Goal: Task Accomplishment & Management: Use online tool/utility

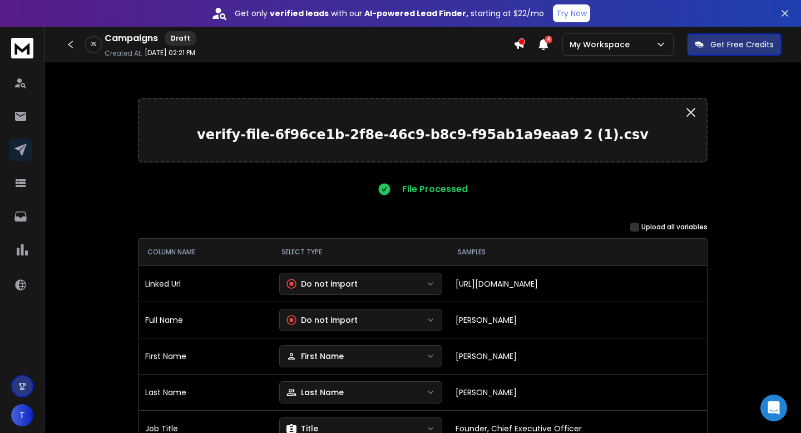
click at [693, 114] on icon at bounding box center [690, 112] width 9 height 9
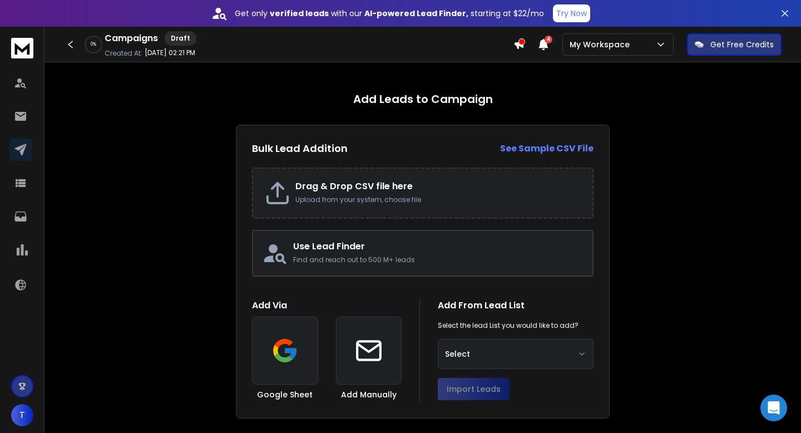
click at [438, 196] on p "Upload from your system, choose file" at bounding box center [438, 199] width 286 height 9
click at [315, 174] on div "Drag & Drop CSV file here Upload from your system, choose file" at bounding box center [423, 192] width 342 height 51
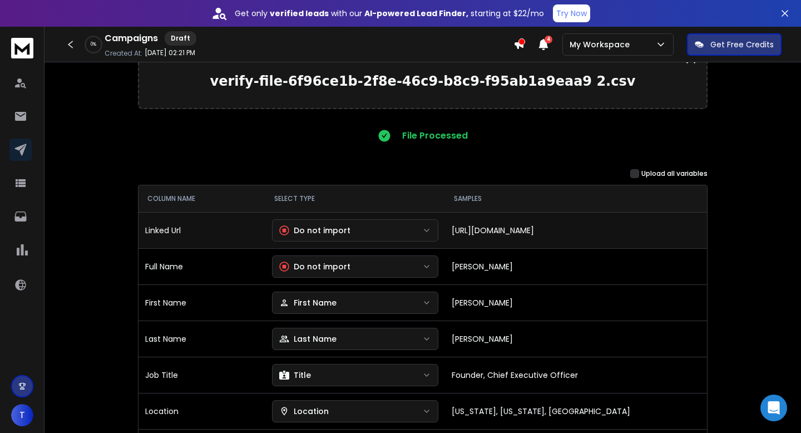
scroll to position [55, 0]
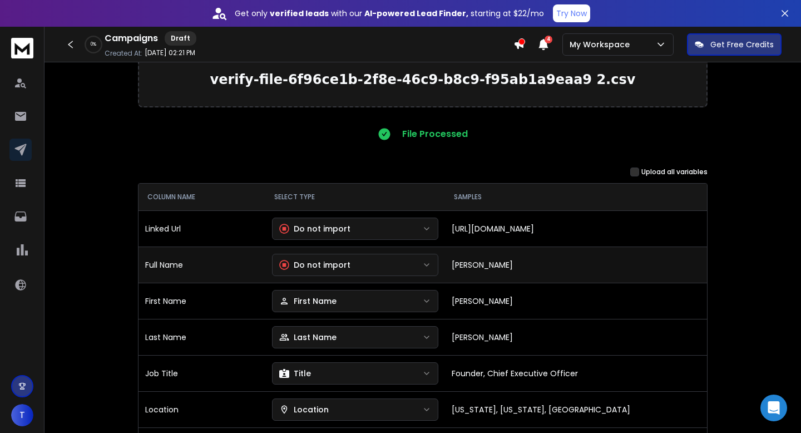
click at [435, 269] on button "Do not import" at bounding box center [355, 265] width 166 height 22
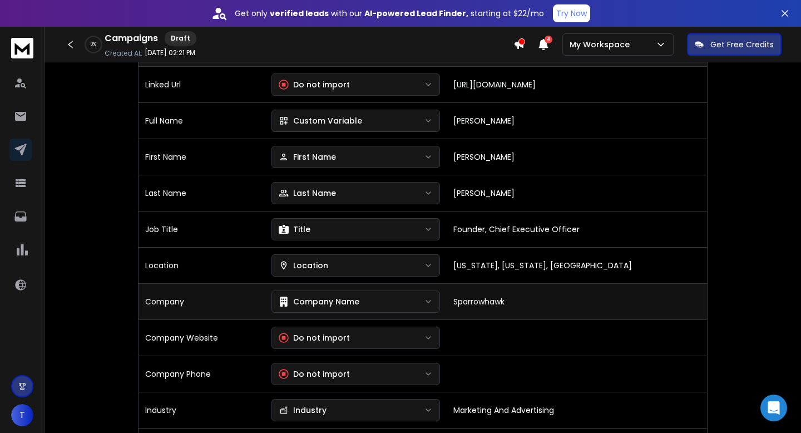
scroll to position [202, 0]
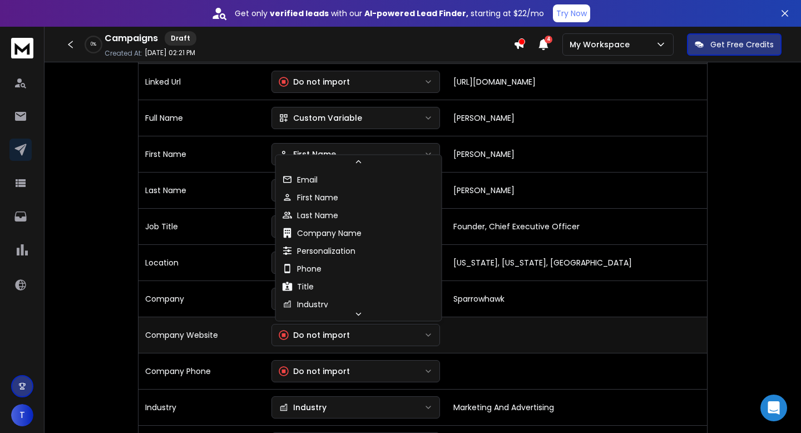
click at [428, 335] on button "Do not import" at bounding box center [355, 335] width 169 height 22
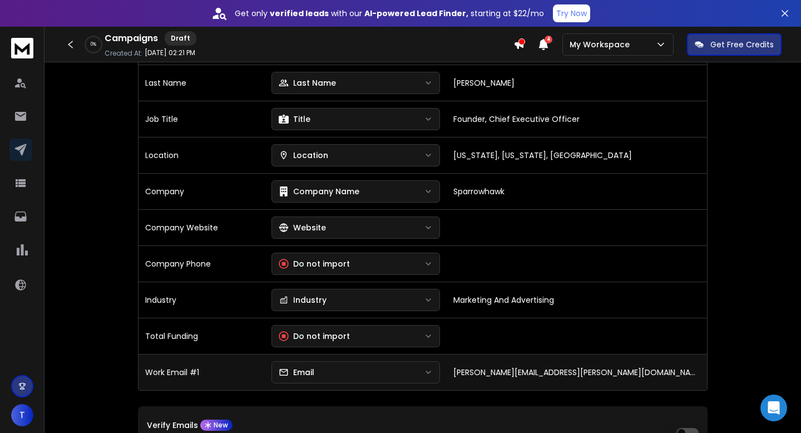
scroll to position [314, 0]
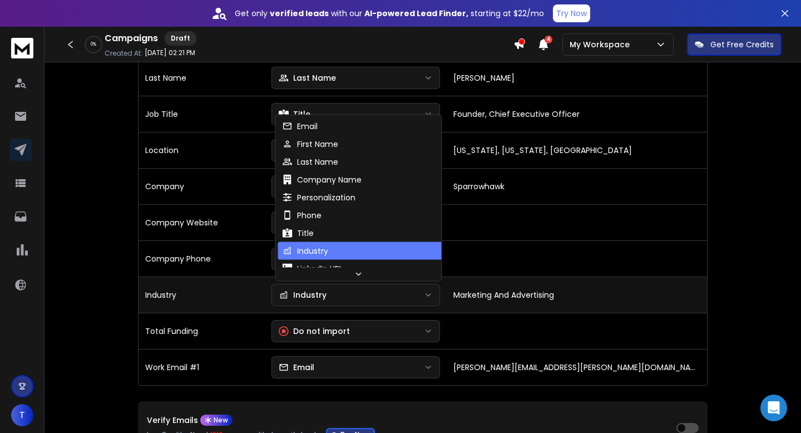
click at [417, 300] on button "Industry" at bounding box center [355, 295] width 169 height 22
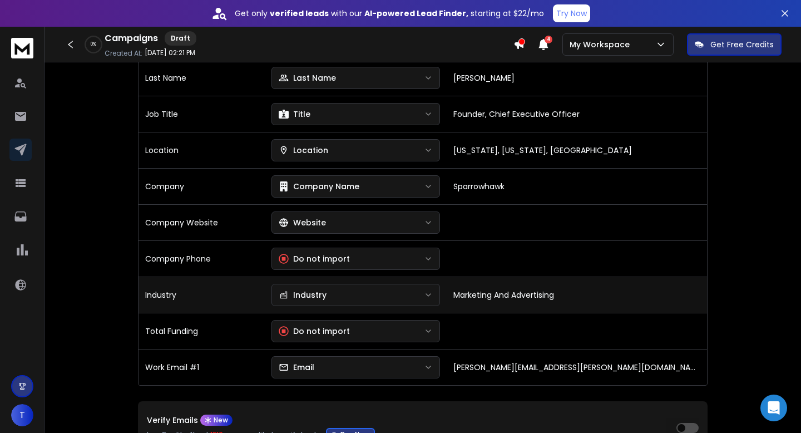
click at [482, 284] on td "Marketing And Advertising" at bounding box center [577, 294] width 260 height 36
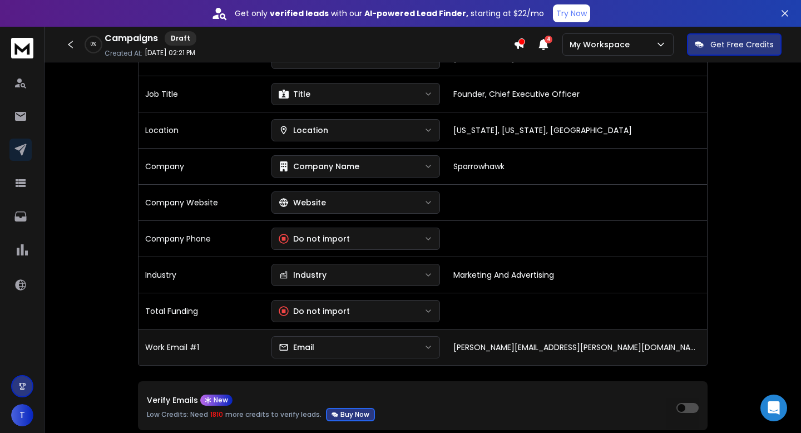
scroll to position [439, 0]
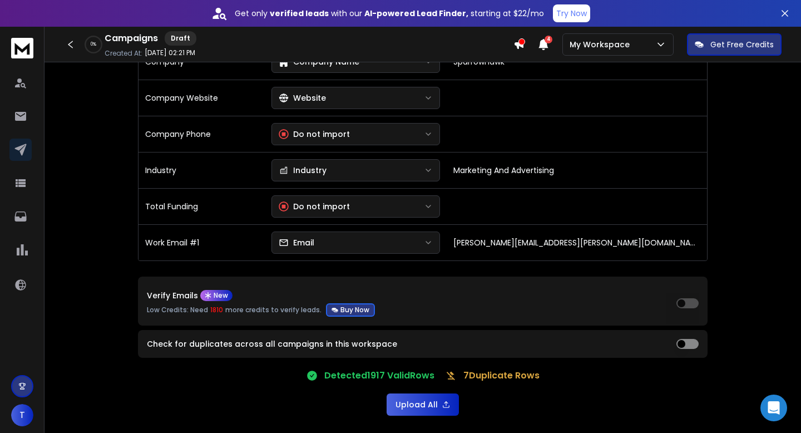
click at [685, 337] on div "Check for duplicates across all campaigns in this workspace" at bounding box center [423, 344] width 570 height 28
click at [684, 345] on button "Check for duplicates across all campaigns in this workspace" at bounding box center [687, 344] width 22 height 10
click at [399, 413] on button "Upload All" at bounding box center [423, 404] width 72 height 22
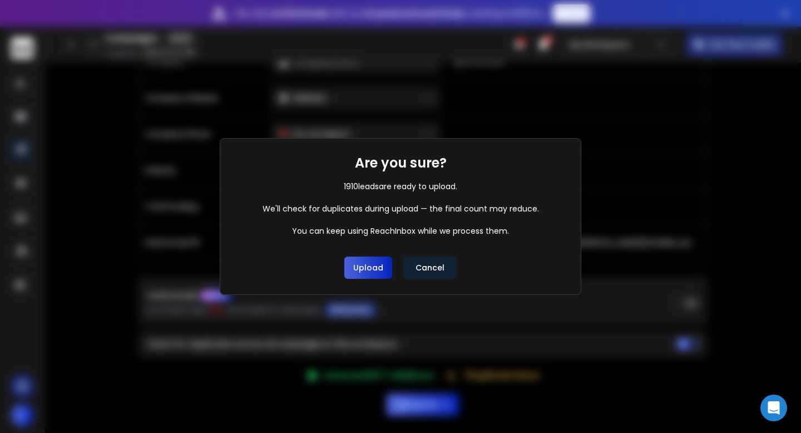
click at [374, 278] on div "Are you sure? 1910 lead s are ready to upload. We'll check for duplicates durin…" at bounding box center [401, 216] width 362 height 157
click at [373, 273] on button "Upload" at bounding box center [368, 267] width 48 height 22
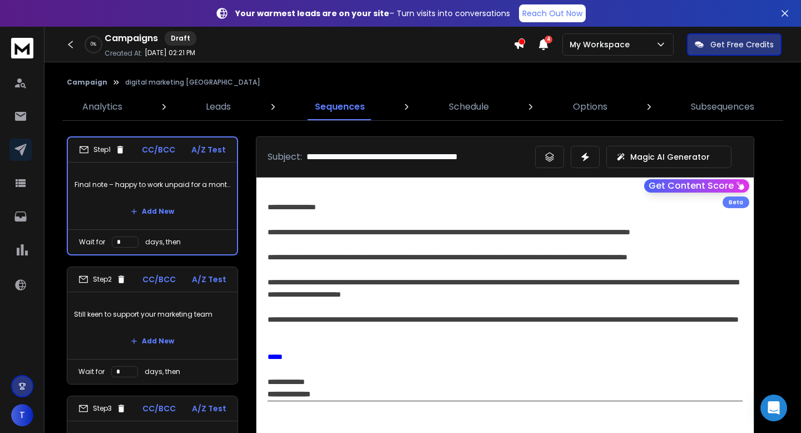
scroll to position [49, 0]
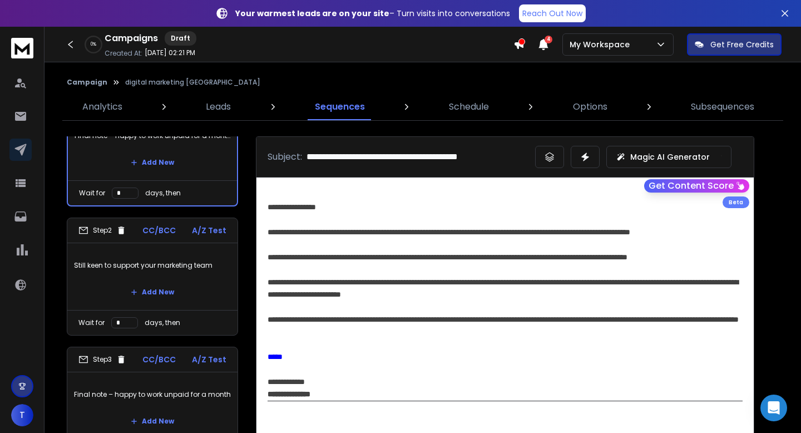
click at [219, 276] on p "Still keen to support your marketing team" at bounding box center [152, 265] width 157 height 31
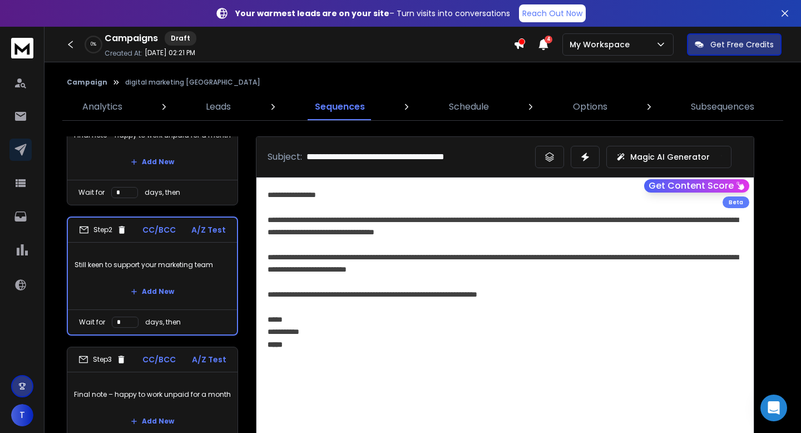
click at [225, 398] on p "Final note – happy to work unpaid for a month" at bounding box center [152, 394] width 157 height 31
type input "**********"
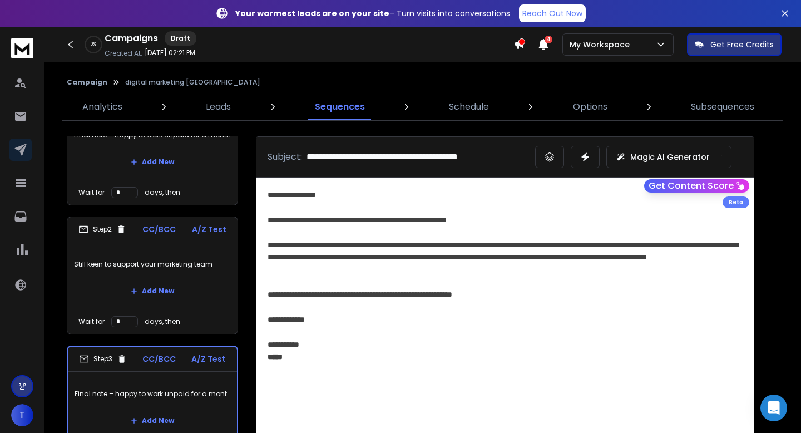
scroll to position [0, 0]
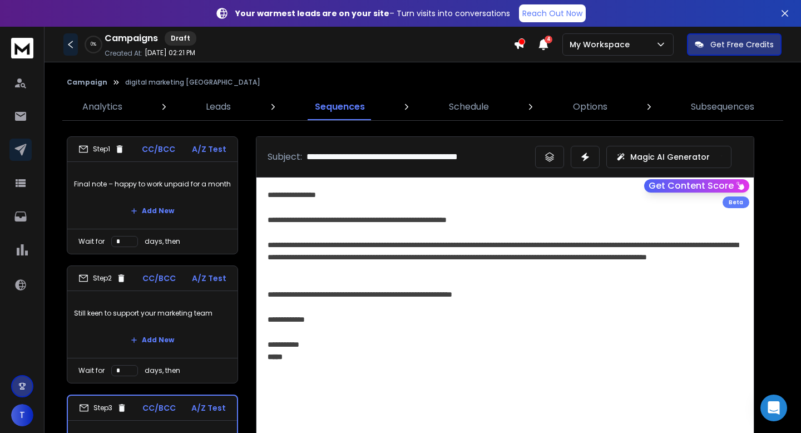
click at [68, 48] on icon at bounding box center [71, 44] width 10 height 10
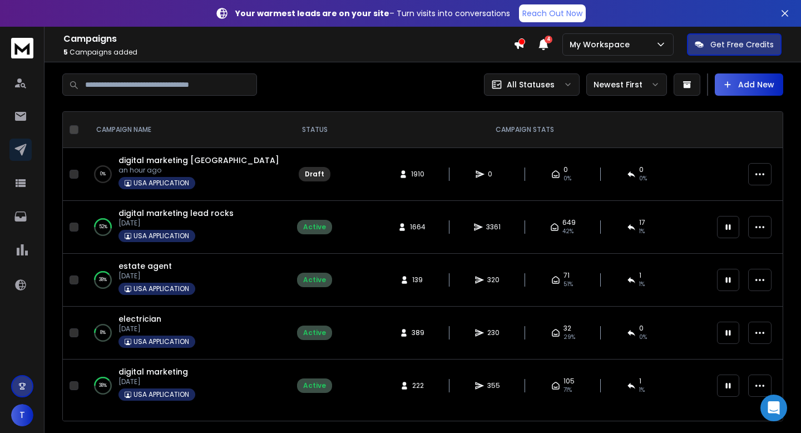
click at [691, 178] on div "1910 0 0 0% 0 0%" at bounding box center [524, 174] width 358 height 18
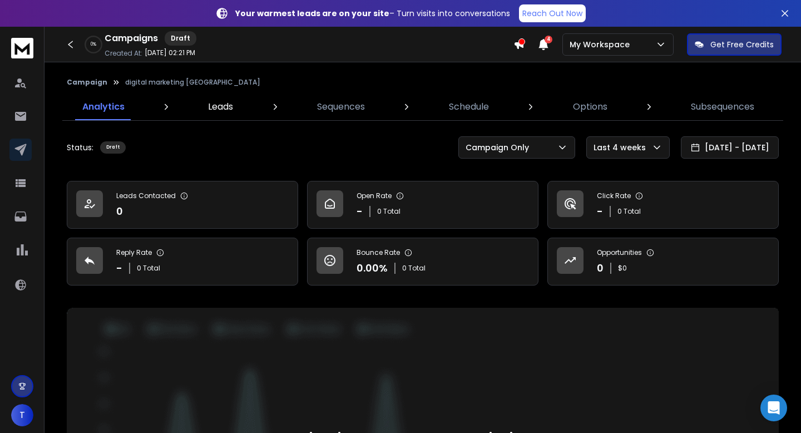
click at [220, 97] on link "Leads" at bounding box center [220, 106] width 38 height 27
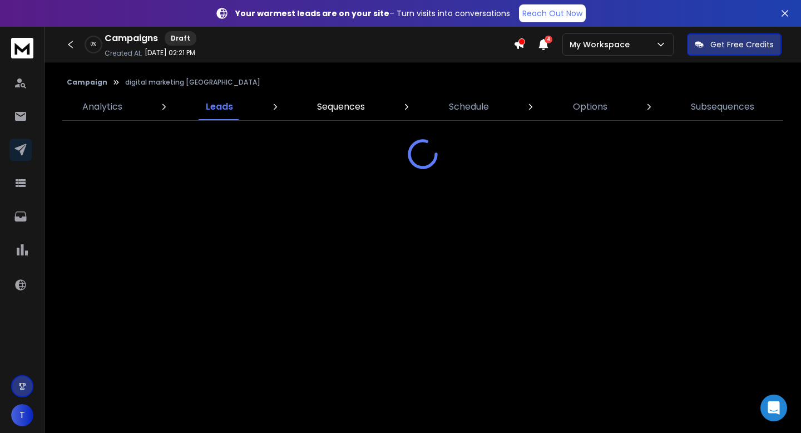
click at [333, 101] on p "Sequences" at bounding box center [341, 106] width 48 height 13
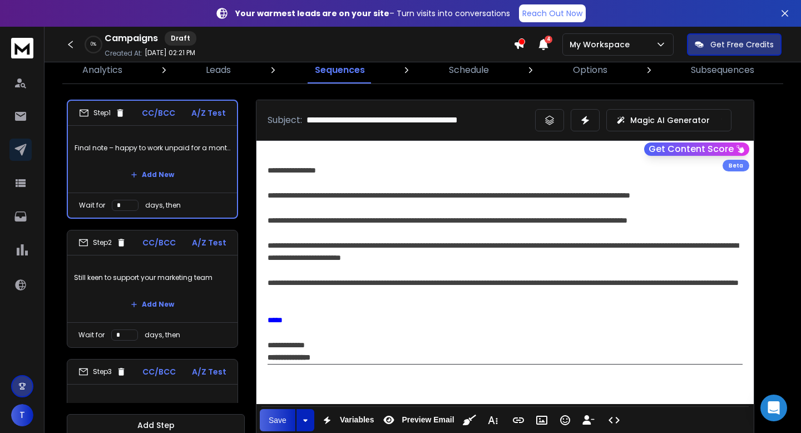
scroll to position [55, 0]
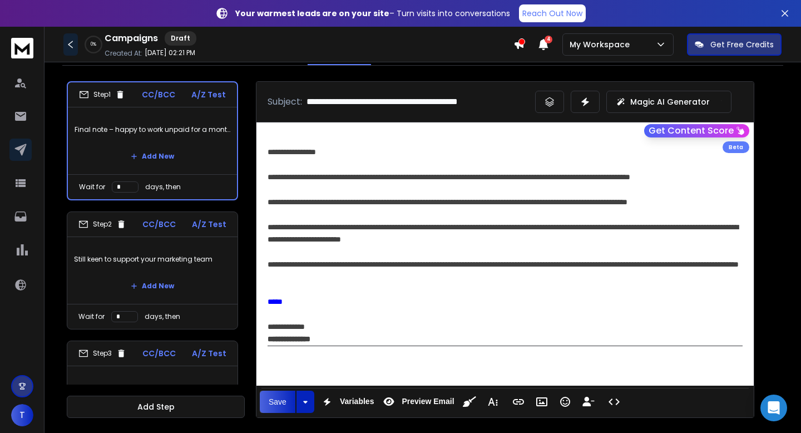
click at [67, 44] on icon at bounding box center [71, 44] width 10 height 10
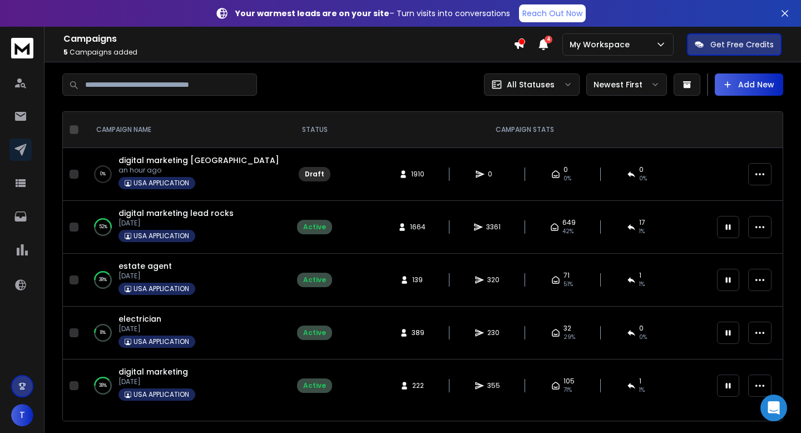
click at [765, 178] on button "button" at bounding box center [759, 174] width 23 height 22
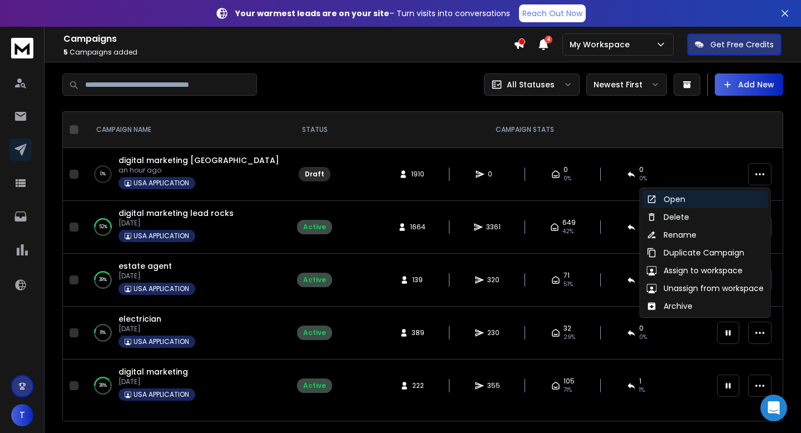
click at [688, 199] on div "Open" at bounding box center [705, 199] width 126 height 18
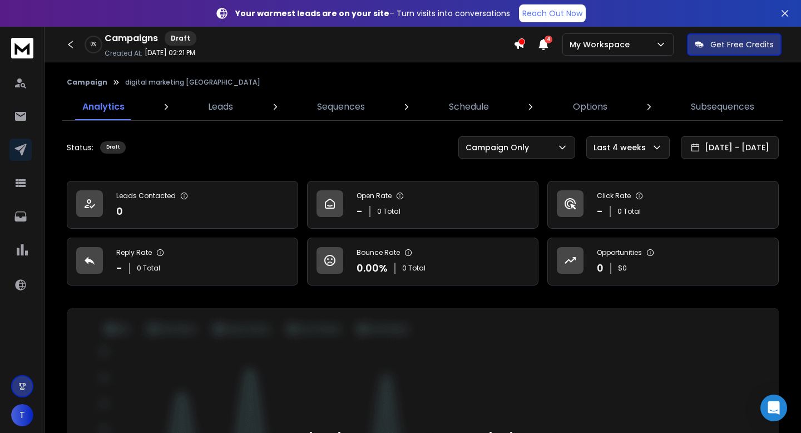
click at [427, 111] on div "Analytics Leads Sequences Schedule Options Subsequences" at bounding box center [418, 106] width 712 height 27
click at [368, 112] on link "Sequences" at bounding box center [340, 106] width 61 height 27
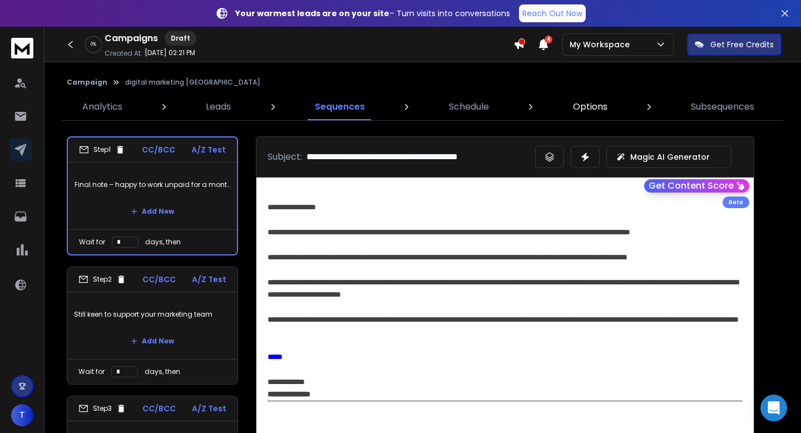
click at [596, 112] on p "Options" at bounding box center [590, 106] width 34 height 13
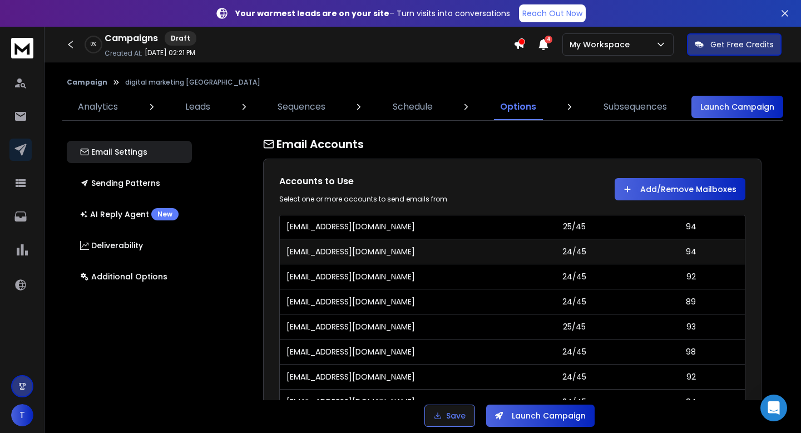
scroll to position [55, 0]
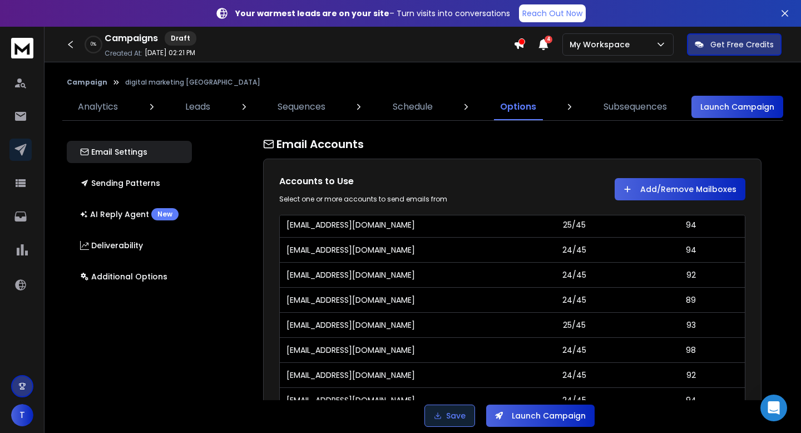
click at [451, 417] on button "Save" at bounding box center [449, 415] width 51 height 22
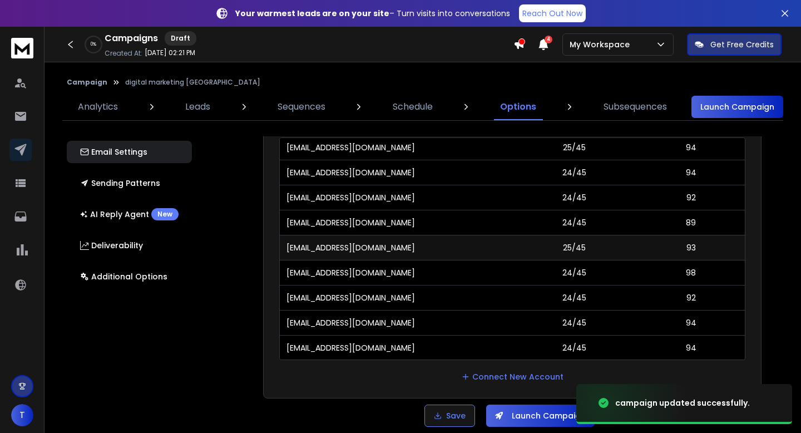
scroll to position [169, 0]
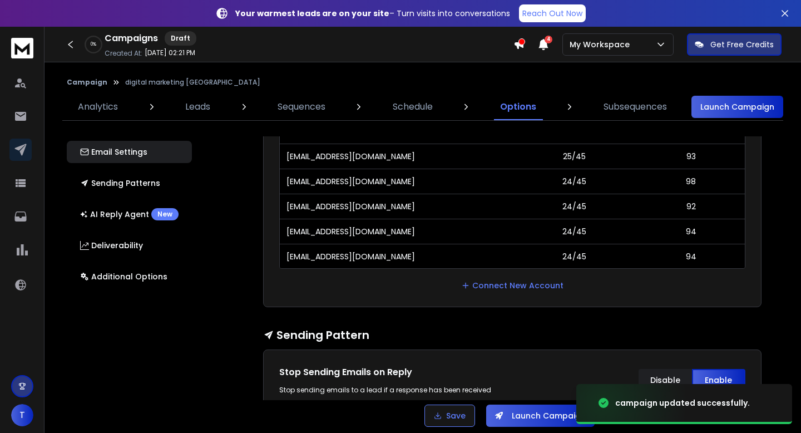
click at [548, 419] on button "Launch Campaign" at bounding box center [540, 415] width 108 height 22
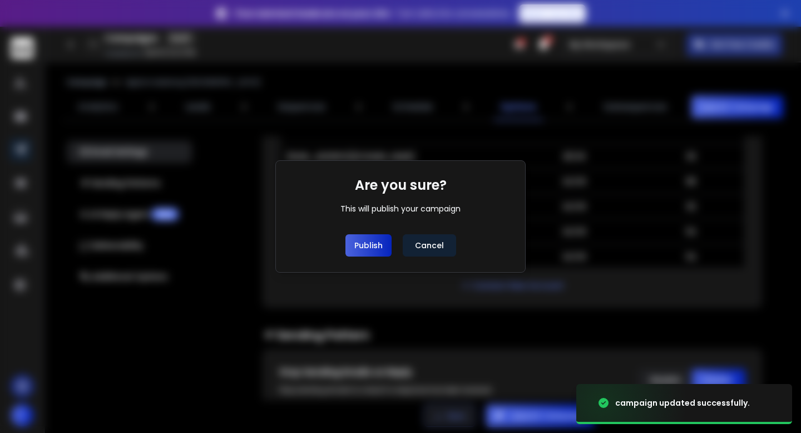
click at [369, 252] on button "Publish" at bounding box center [368, 245] width 46 height 22
